Goal: Task Accomplishment & Management: Manage account settings

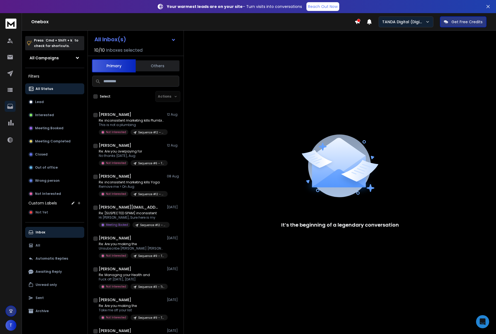
click at [413, 22] on p "TANDA Digital (Digital Sip)" at bounding box center [403, 21] width 43 height 5
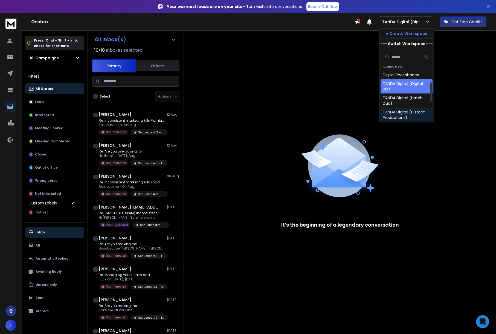
scroll to position [45, 0]
click at [414, 112] on div "TANDA Digital (Historic Productions)" at bounding box center [406, 117] width 48 height 11
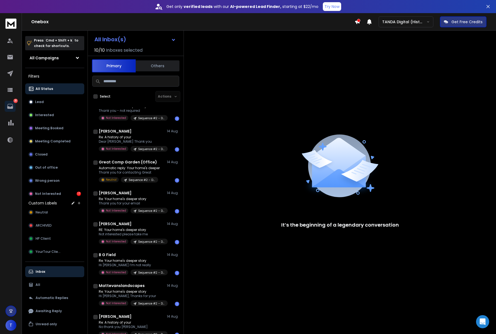
scroll to position [145, 0]
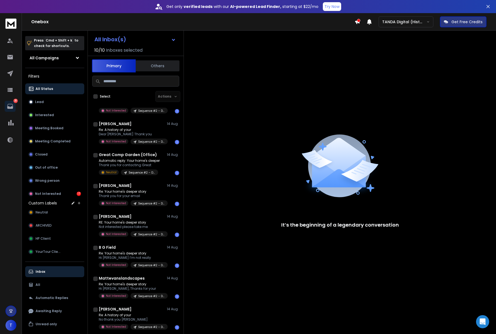
click at [40, 241] on span "HP Client" at bounding box center [43, 238] width 15 height 4
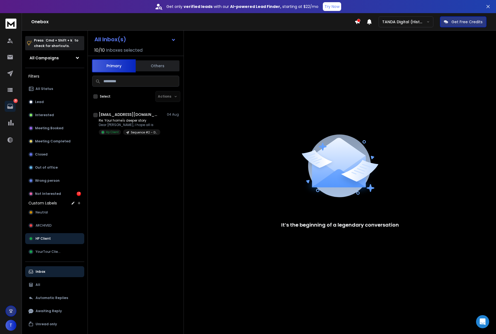
click at [42, 247] on button "YourTour Client" at bounding box center [54, 251] width 59 height 11
click at [46, 235] on button "HP Client" at bounding box center [54, 238] width 59 height 11
click at [8, 67] on div "20" at bounding box center [11, 91] width 13 height 112
click at [7, 76] on icon at bounding box center [10, 73] width 7 height 7
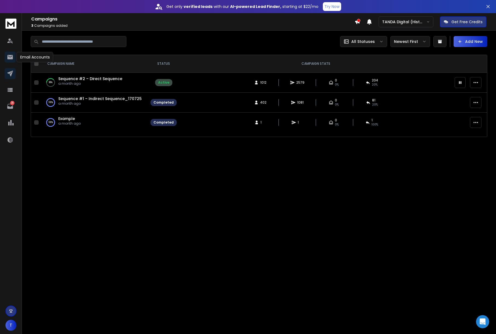
click at [13, 55] on icon at bounding box center [10, 57] width 7 height 7
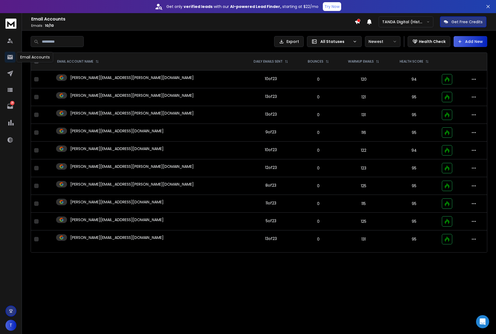
click at [11, 55] on icon at bounding box center [9, 57] width 5 height 4
click at [243, 30] on div "Email Accounts Emails : 10 / 10 TANDA Digital (Historic Productions) Get Free C…" at bounding box center [248, 21] width 496 height 17
drag, startPoint x: 147, startPoint y: 41, endPoint x: 78, endPoint y: 27, distance: 69.5
click at [37, 18] on div "Email Accounts Emails : 10 / 10 TANDA Digital (Historic Productions) Get Free C…" at bounding box center [248, 135] width 496 height 245
click at [141, 39] on div at bounding box center [151, 41] width 240 height 11
